Goal: Check status

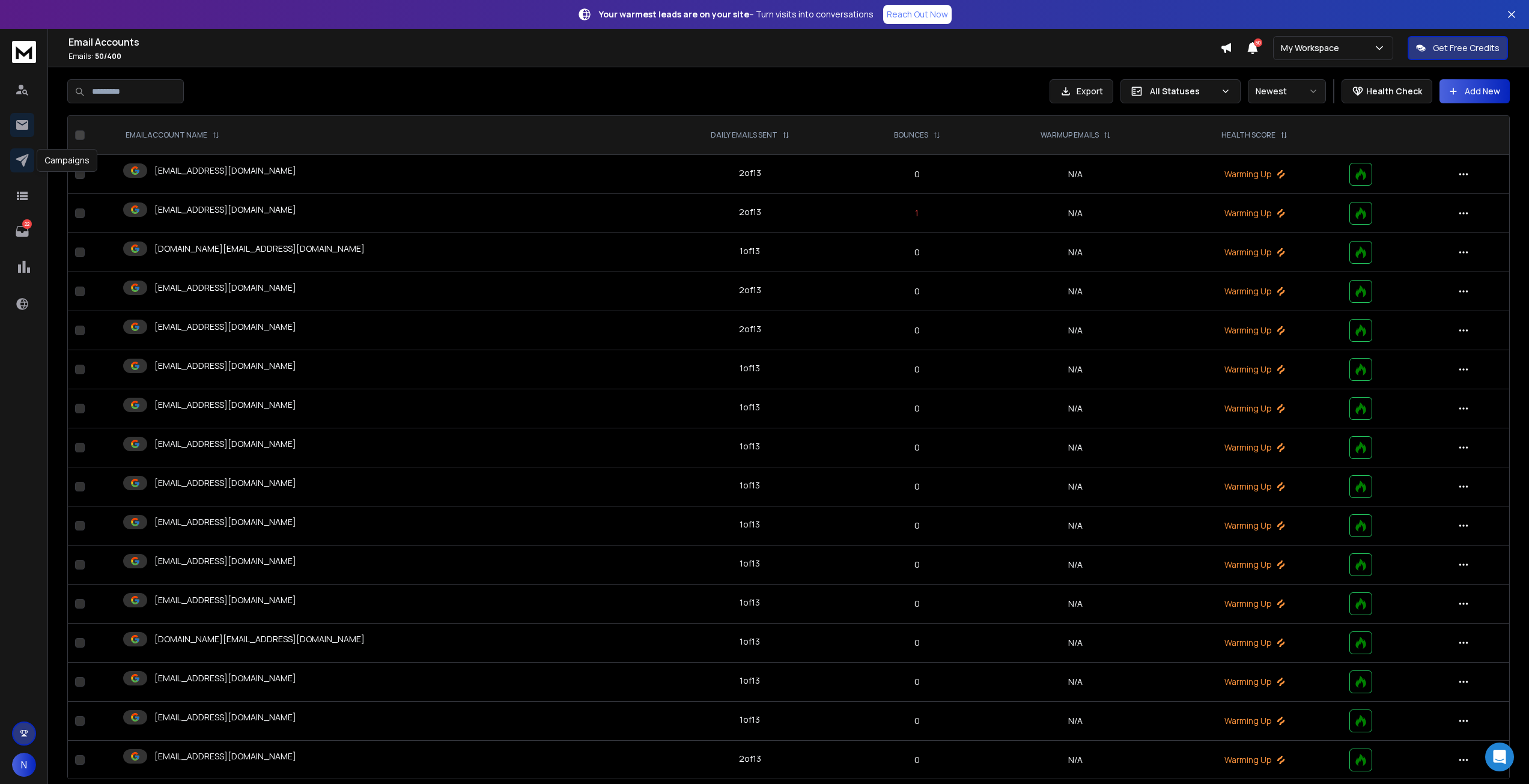
click at [23, 156] on icon at bounding box center [22, 160] width 12 height 12
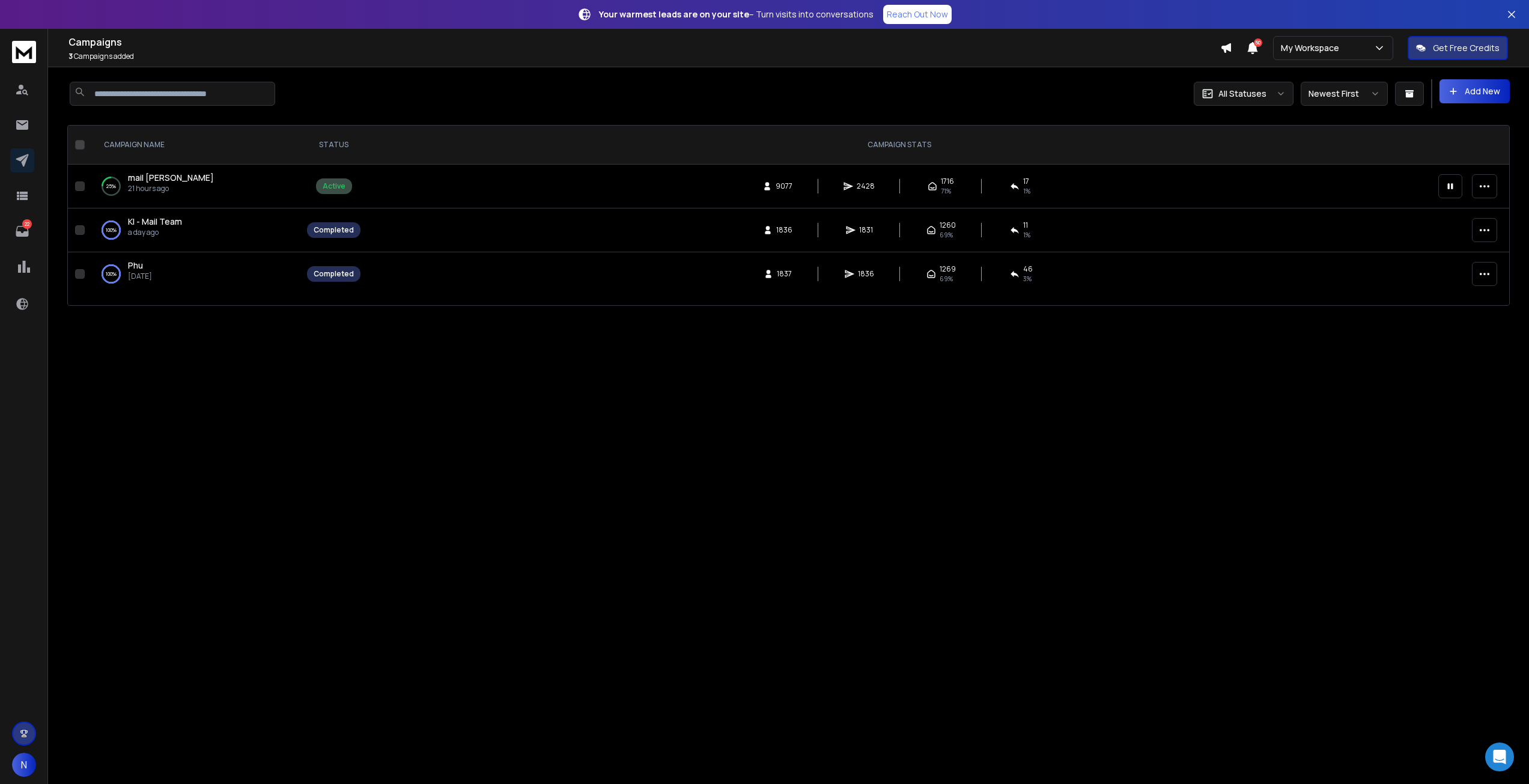
click at [243, 330] on div "Campaigns 3 Campaigns Added All Statuses Newest First Add New CAMPAIGN NAME STA…" at bounding box center [789, 471] width 1443 height 784
click at [1004, 390] on div "Campaigns 3 Campaigns Added All Statuses Newest First Add New CAMPAIGN NAME STA…" at bounding box center [789, 471] width 1443 height 784
click at [689, 392] on div "Campaigns 3 Campaigns Added All Statuses Newest First Add New CAMPAIGN NAME STA…" at bounding box center [789, 471] width 1443 height 784
click at [1066, 193] on div "9077 2428 1716 71 % 17 1 %" at bounding box center [900, 187] width 1049 height 19
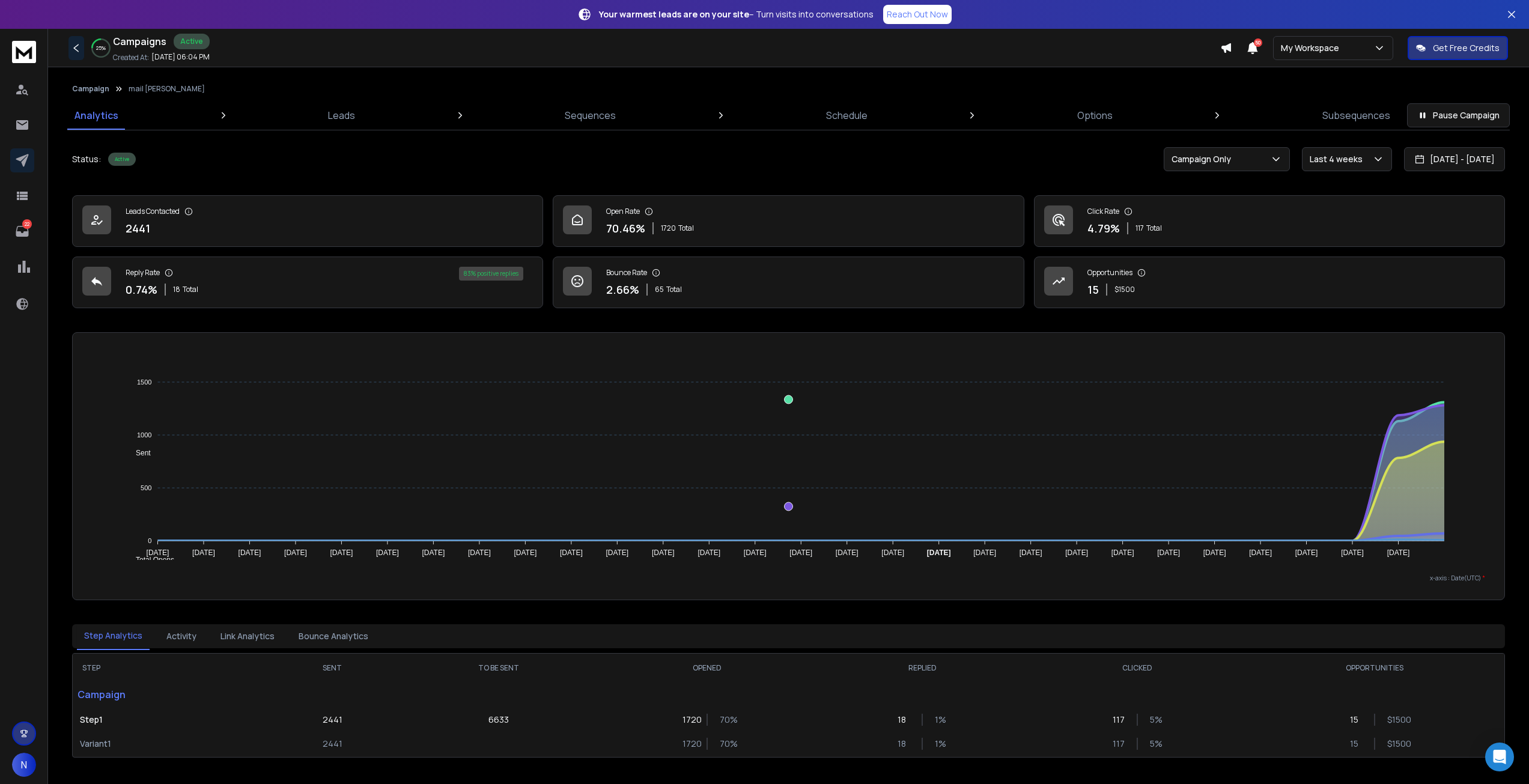
click at [78, 47] on icon at bounding box center [76, 48] width 11 height 11
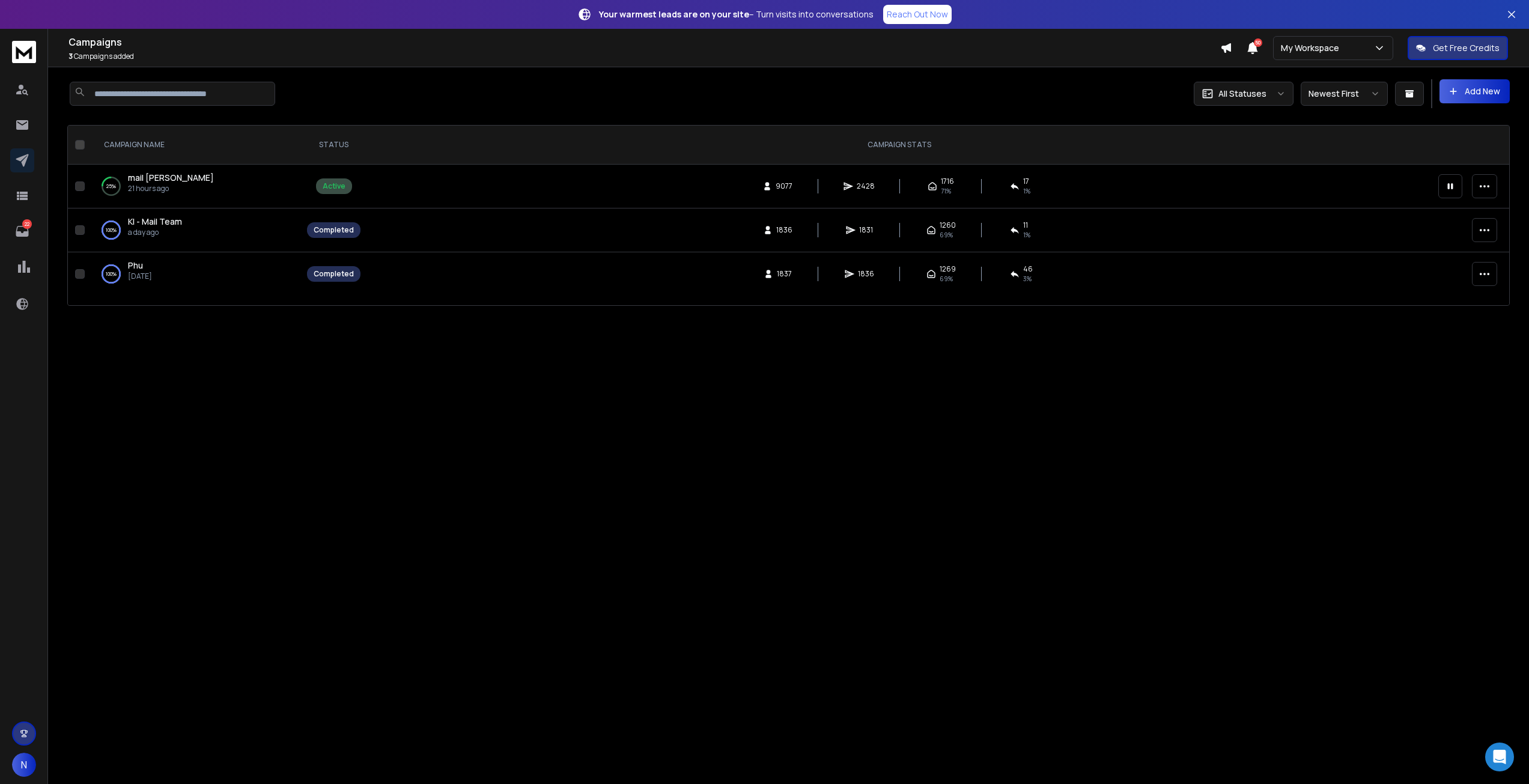
click at [446, 229] on div "1836 1831 1260 69 % 11 1 %" at bounding box center [900, 230] width 1049 height 19
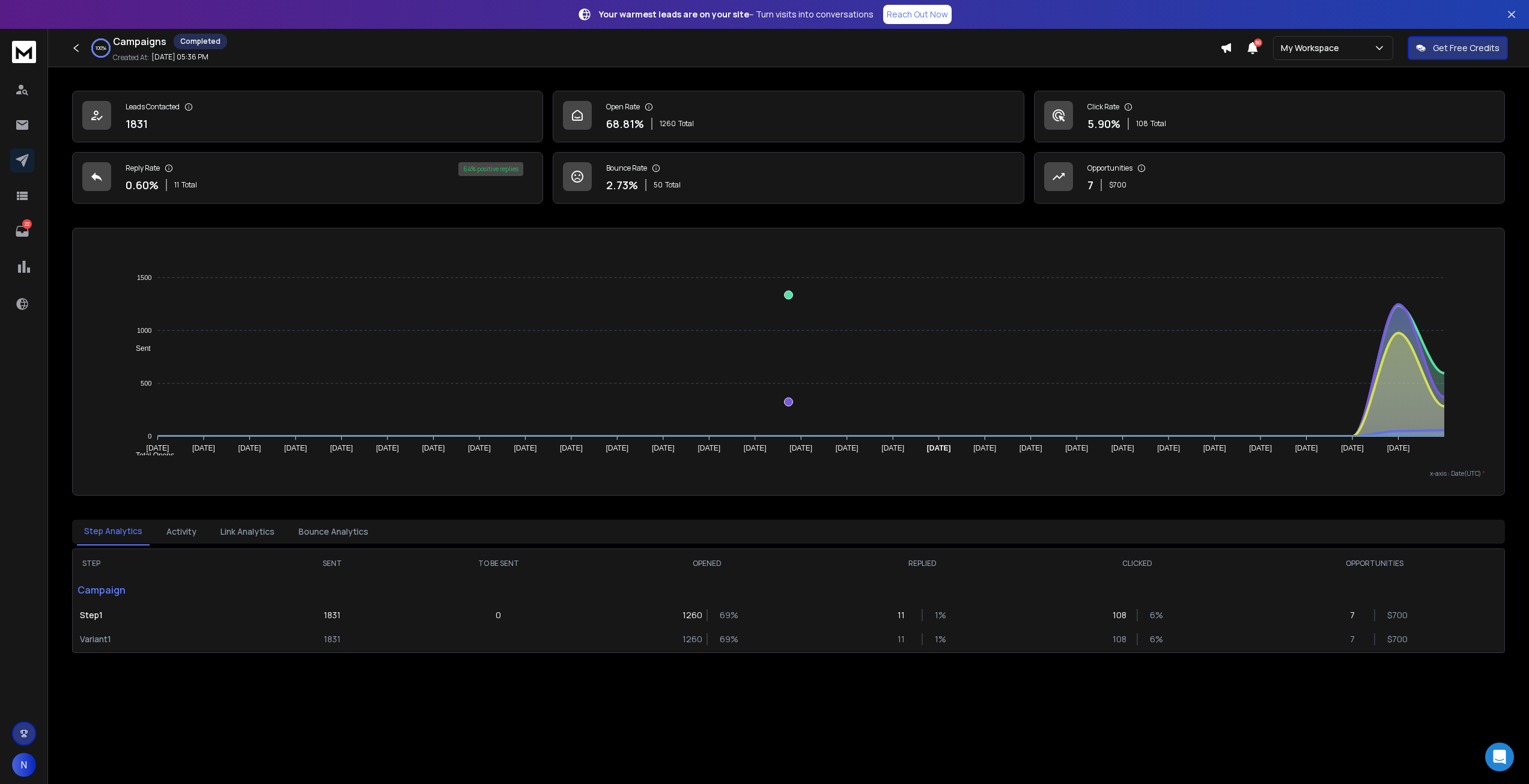
scroll to position [120, 0]
